Goal: Navigation & Orientation: Find specific page/section

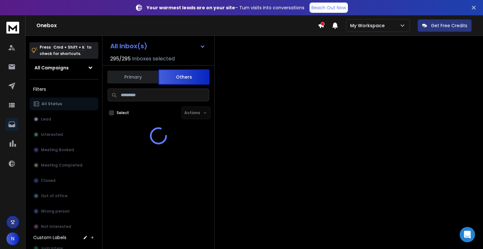
click at [183, 78] on button "Others" at bounding box center [184, 76] width 51 height 15
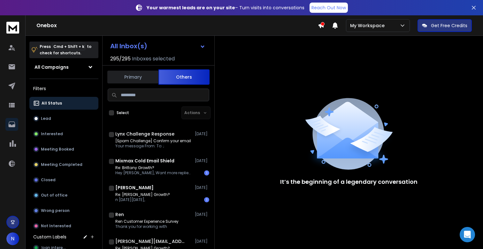
click at [144, 85] on div "Primary Others Select Actions Lynx Challenge Response [DATE] [Spam Challenge] C…" at bounding box center [159, 190] width 112 height 239
click at [134, 79] on button "Primary" at bounding box center [132, 77] width 51 height 14
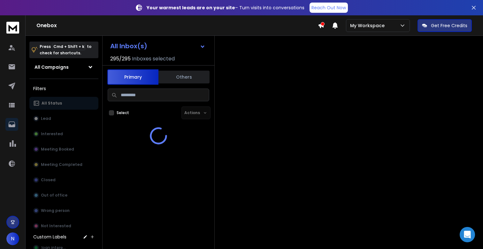
click at [134, 79] on button "Primary" at bounding box center [132, 76] width 51 height 15
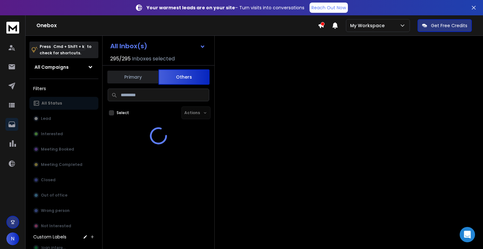
click at [177, 78] on button "Others" at bounding box center [184, 76] width 51 height 15
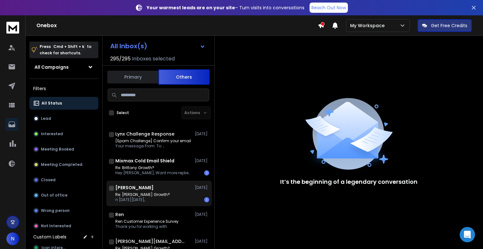
click at [173, 205] on div "[PERSON_NAME] N [DATE] Re: [PERSON_NAME] Growth? n [DATE][DATE], 1" at bounding box center [158, 194] width 105 height 26
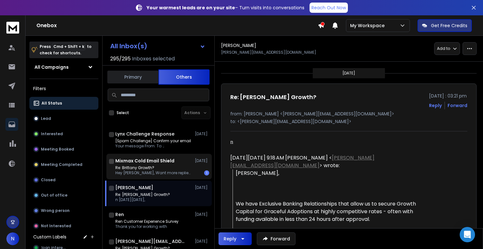
click at [185, 156] on div "Mixmax Cold Email Shield [DATE] Re: Brittany Growth? Hey [PERSON_NAME], Want mo…" at bounding box center [158, 167] width 105 height 26
click at [185, 154] on div "Mixmax Cold Email Shield [DATE] Re: Brittany Growth? Hey [PERSON_NAME], Want mo…" at bounding box center [158, 167] width 105 height 26
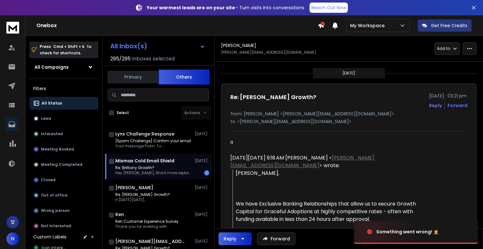
click at [141, 80] on button "Primary" at bounding box center [132, 77] width 51 height 14
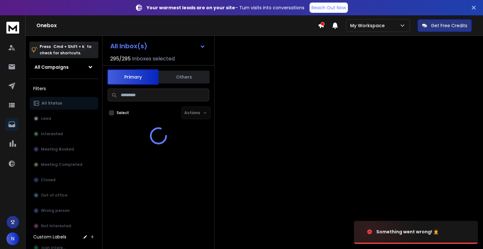
click at [142, 81] on button "Primary" at bounding box center [132, 76] width 51 height 15
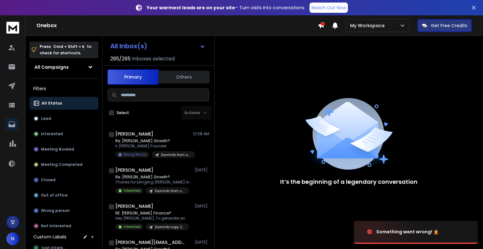
click at [173, 73] on button "Others" at bounding box center [184, 77] width 51 height 14
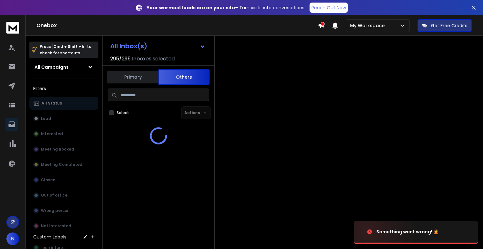
click at [173, 73] on button "Others" at bounding box center [184, 76] width 51 height 15
click at [171, 74] on button "Others" at bounding box center [184, 76] width 51 height 15
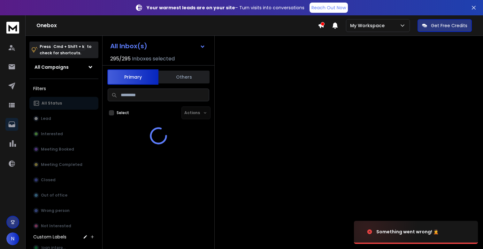
click at [133, 77] on button "Primary" at bounding box center [132, 76] width 51 height 15
